Goal: Task Accomplishment & Management: Use online tool/utility

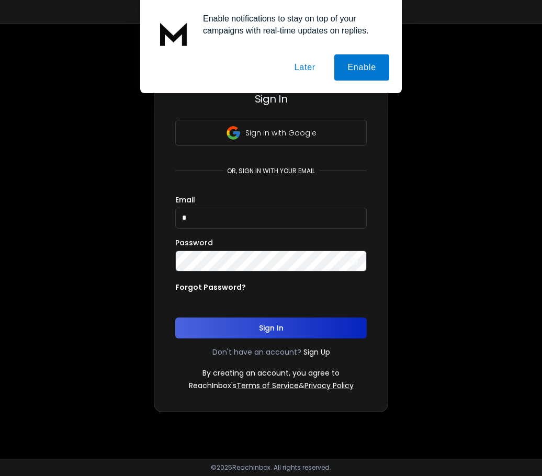
click at [246, 220] on input "*" at bounding box center [270, 218] width 191 height 21
type input "**********"
click at [175, 317] on button "Sign In" at bounding box center [270, 327] width 191 height 21
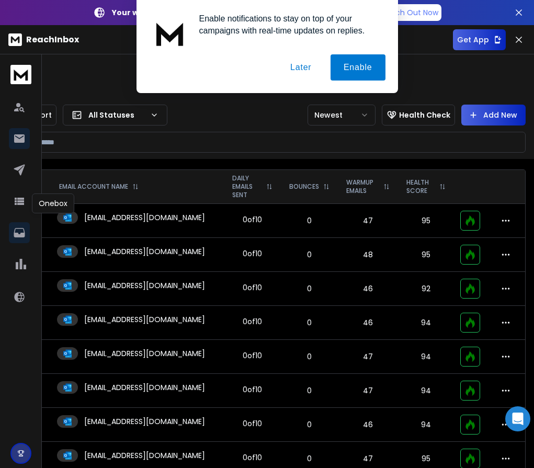
click at [18, 228] on icon at bounding box center [19, 232] width 11 height 9
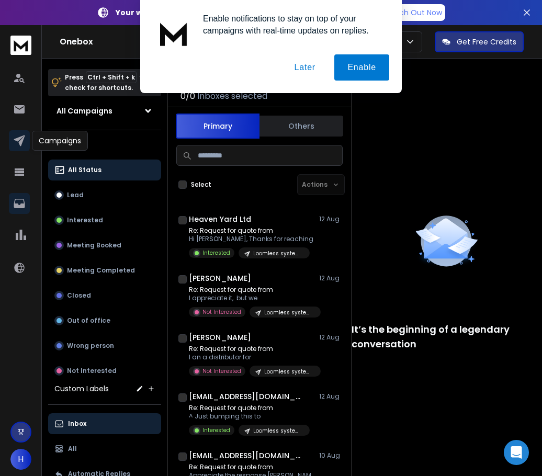
click at [20, 138] on icon at bounding box center [19, 140] width 11 height 11
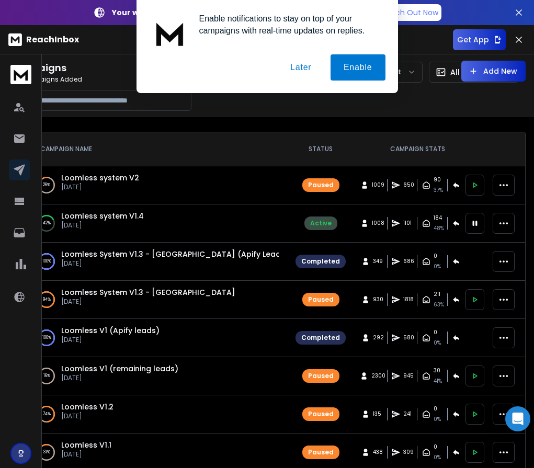
click at [140, 211] on span "Loomless system V1.4" at bounding box center [102, 216] width 83 height 10
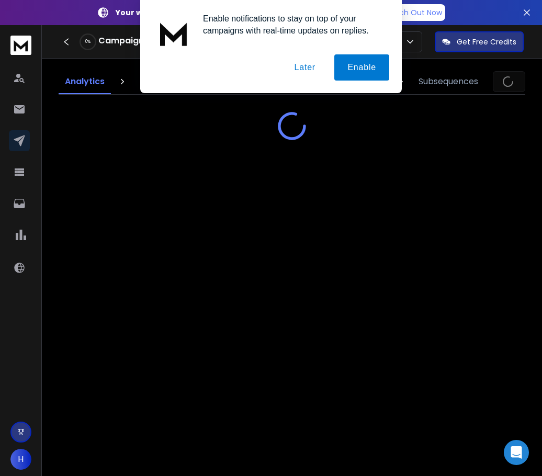
click at [312, 72] on button "Later" at bounding box center [304, 67] width 47 height 26
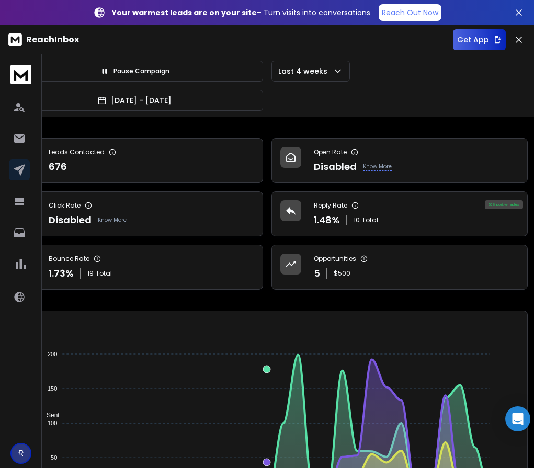
scroll to position [36, 0]
